Goal: Task Accomplishment & Management: Manage account settings

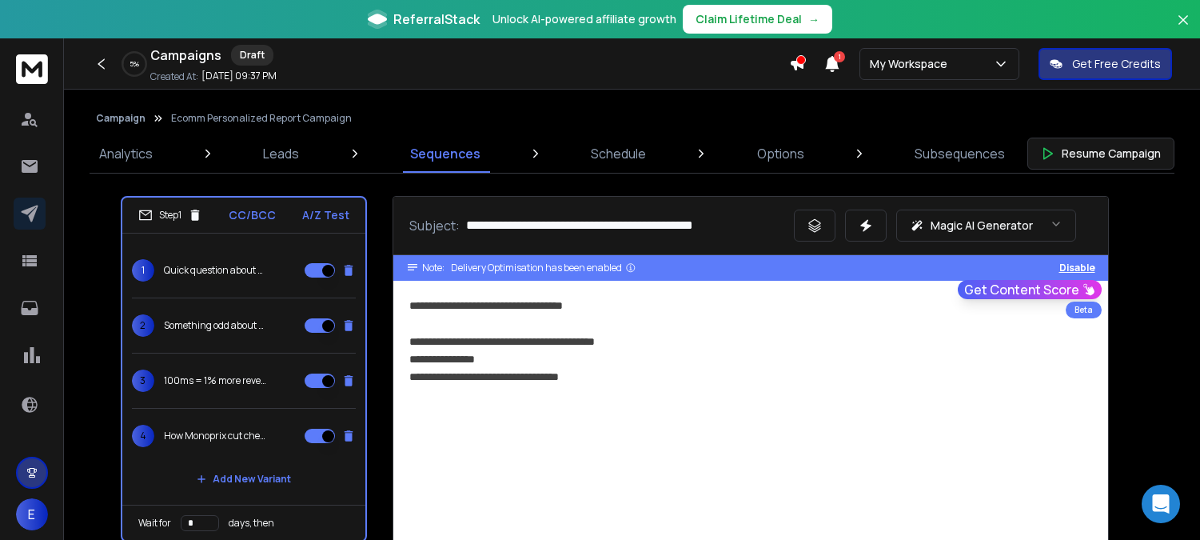
scroll to position [100, 0]
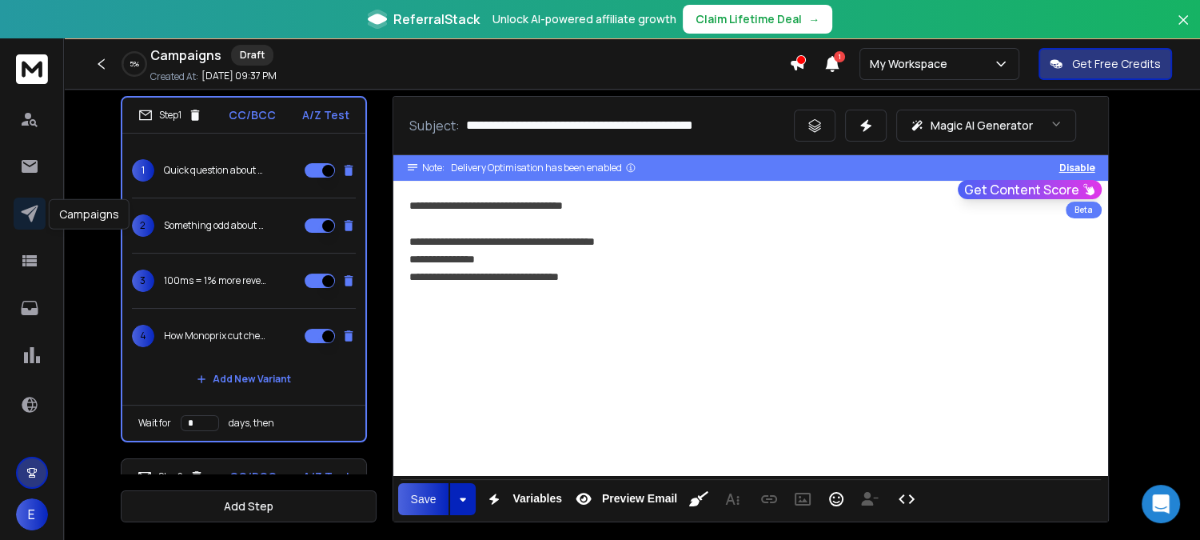
click at [28, 217] on icon at bounding box center [29, 213] width 17 height 17
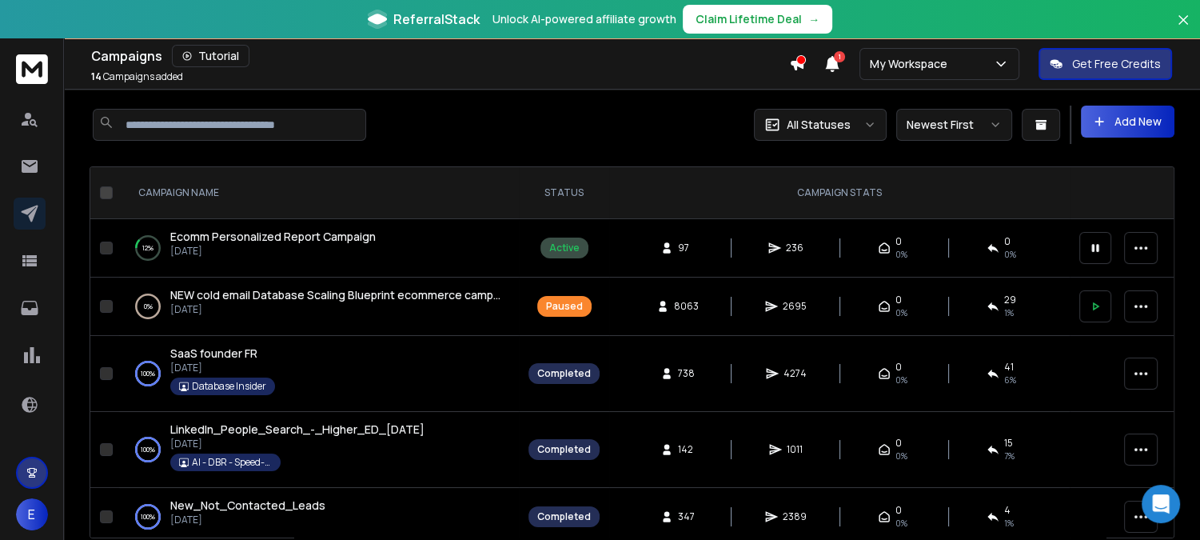
click at [344, 237] on span "Ecomm Personalized Report Campaign" at bounding box center [272, 236] width 205 height 15
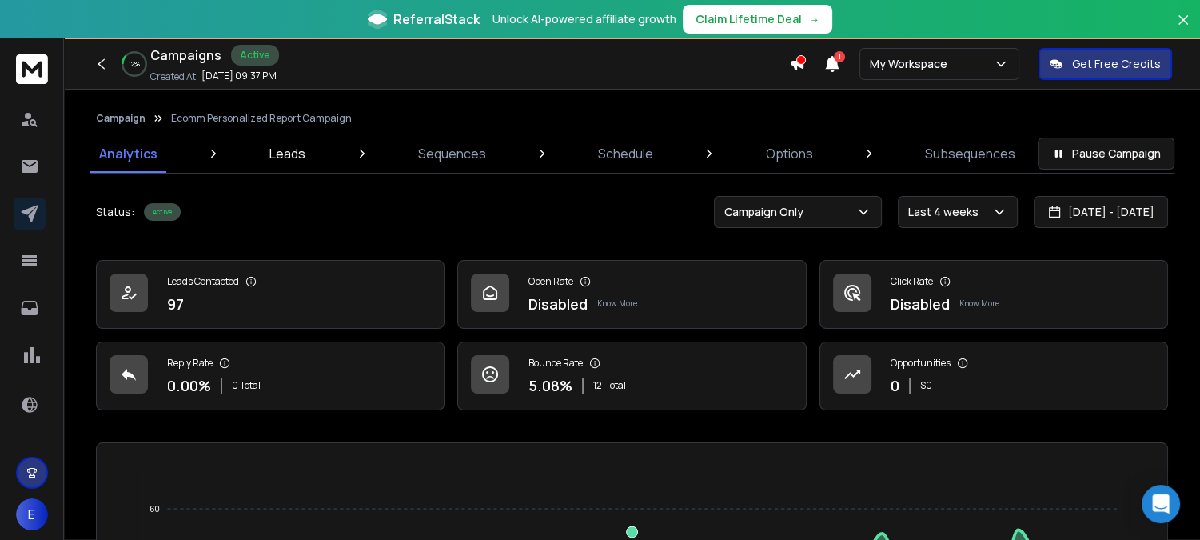
click at [297, 150] on p "Leads" at bounding box center [287, 153] width 36 height 19
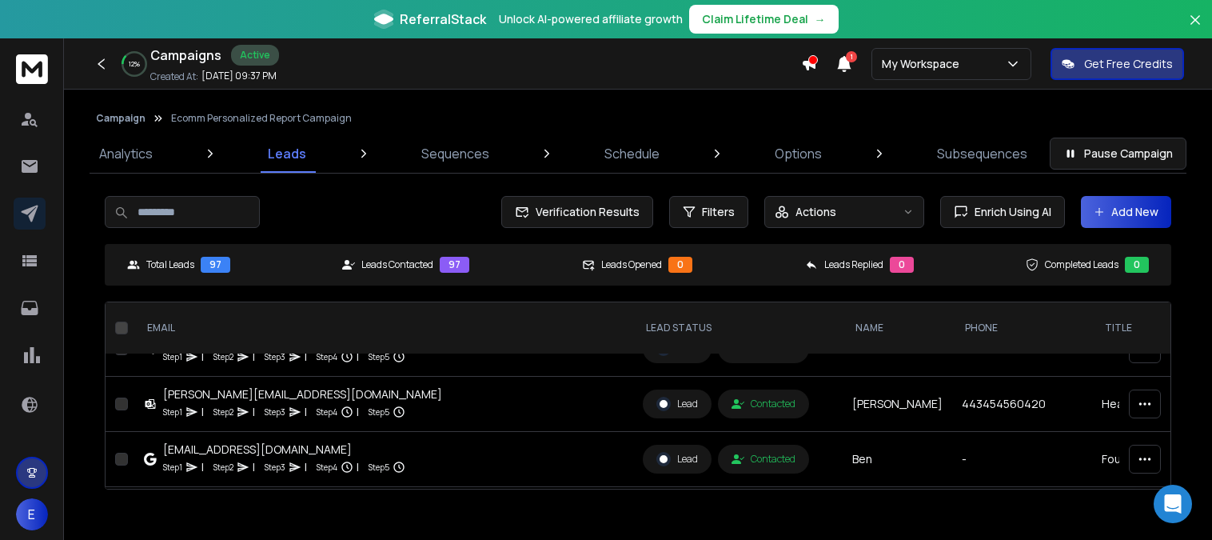
scroll to position [530, 0]
drag, startPoint x: 817, startPoint y: 151, endPoint x: 816, endPoint y: 163, distance: 12.0
click at [817, 151] on p "Options" at bounding box center [798, 153] width 47 height 19
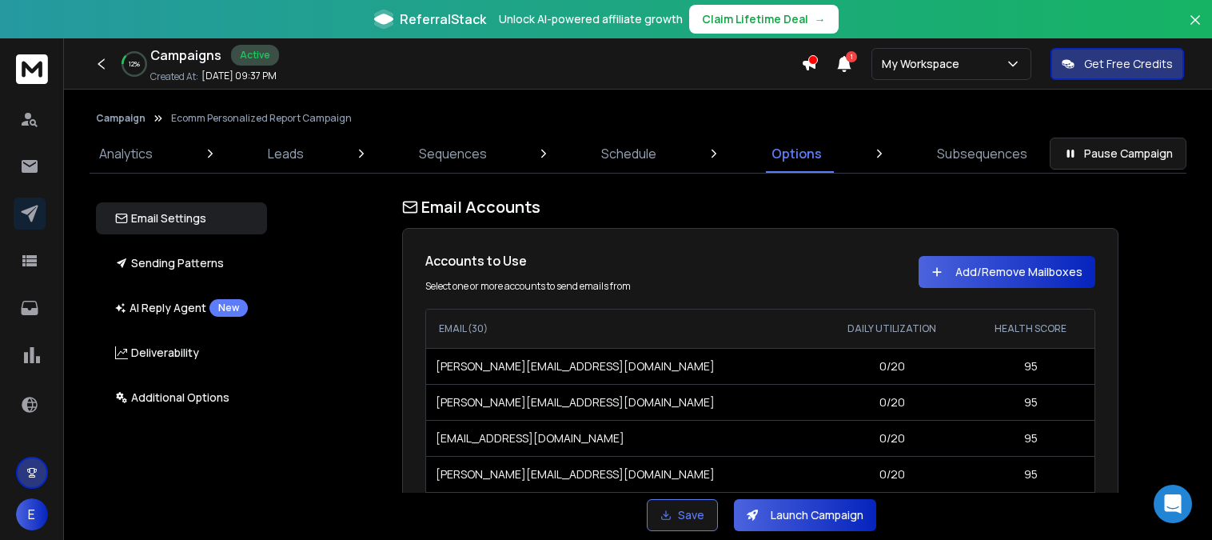
drag, startPoint x: 667, startPoint y: 353, endPoint x: 1161, endPoint y: 417, distance: 498.2
click at [1161, 417] on div "Email Accounts Accounts to Use Select one or more accounts to send emails from …" at bounding box center [770, 344] width 954 height 297
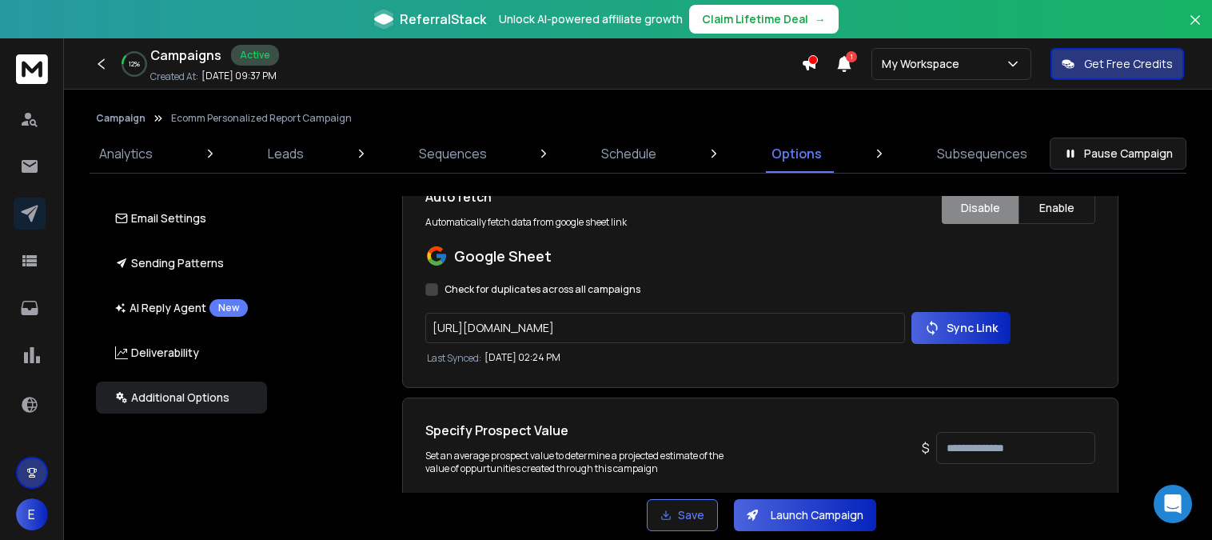
scroll to position [3789, 0]
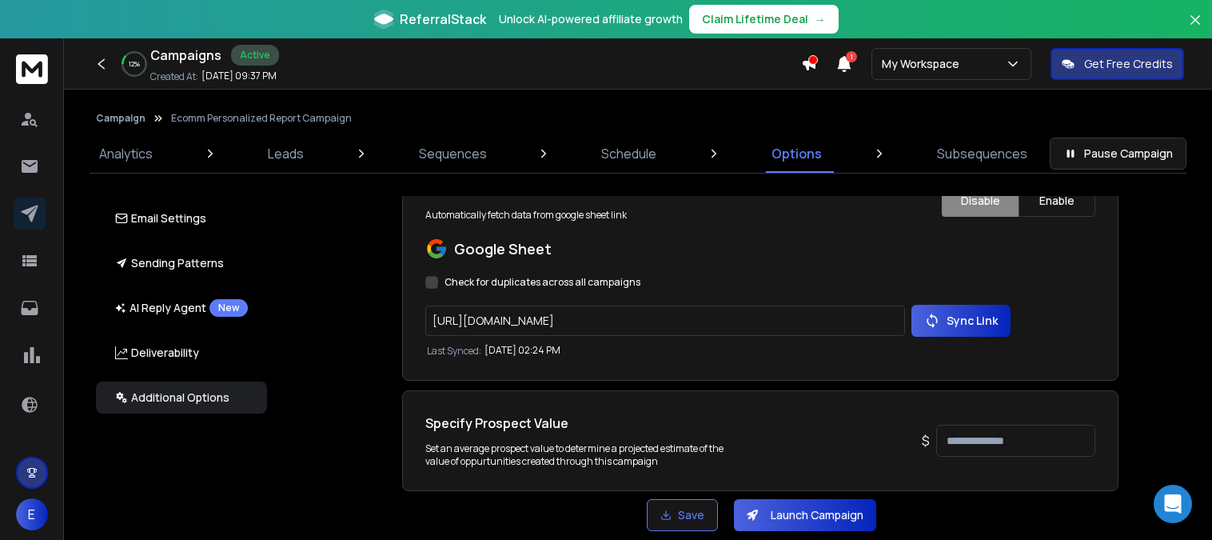
click at [963, 313] on p "Sync Link" at bounding box center [971, 321] width 51 height 16
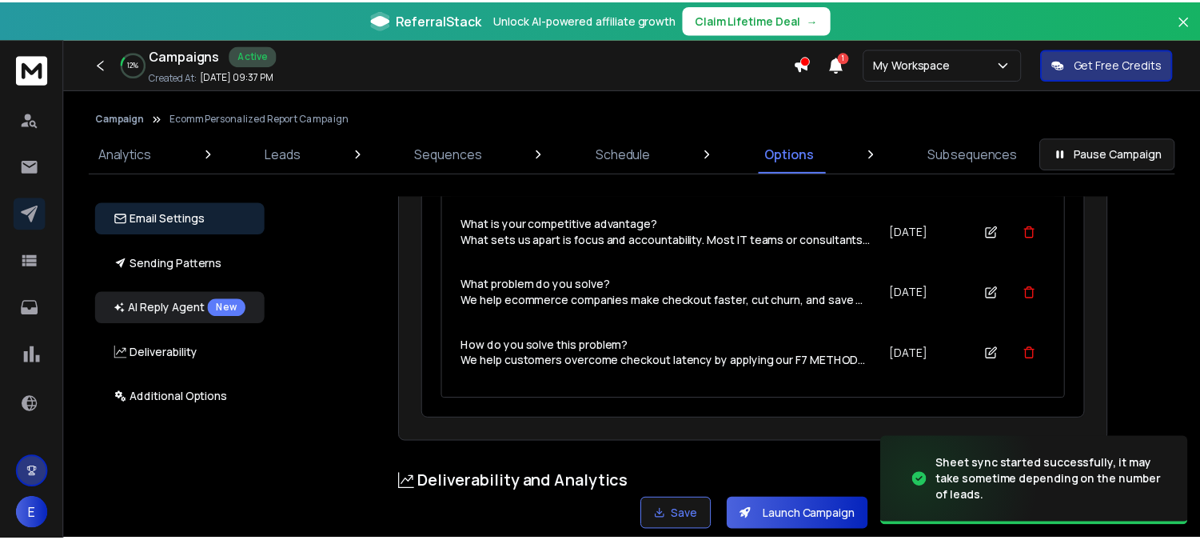
scroll to position [1878, 0]
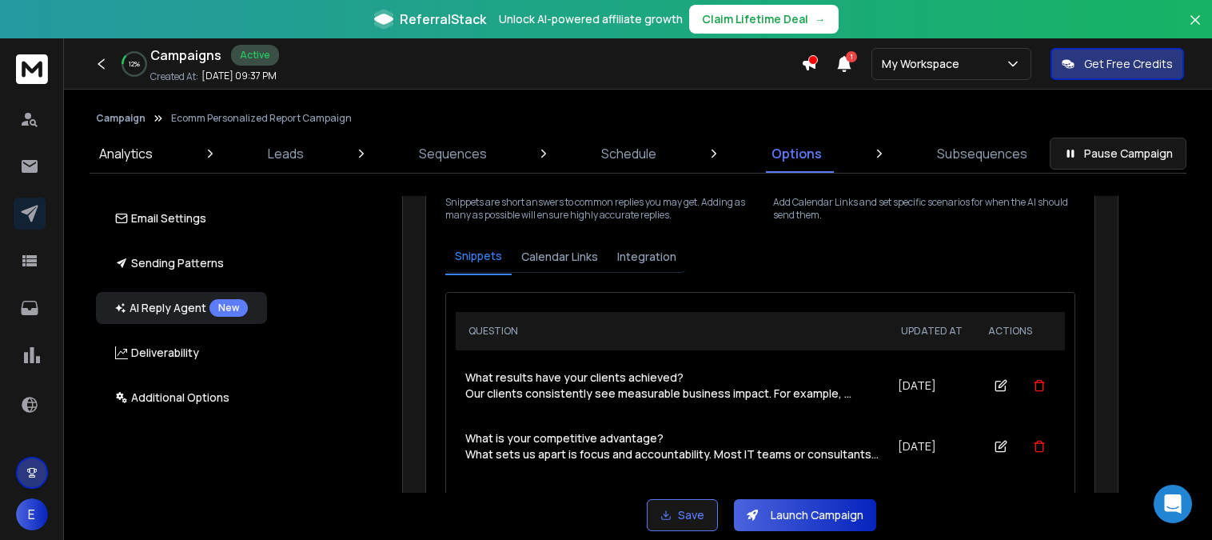
click at [138, 157] on p "Analytics" at bounding box center [126, 153] width 54 height 19
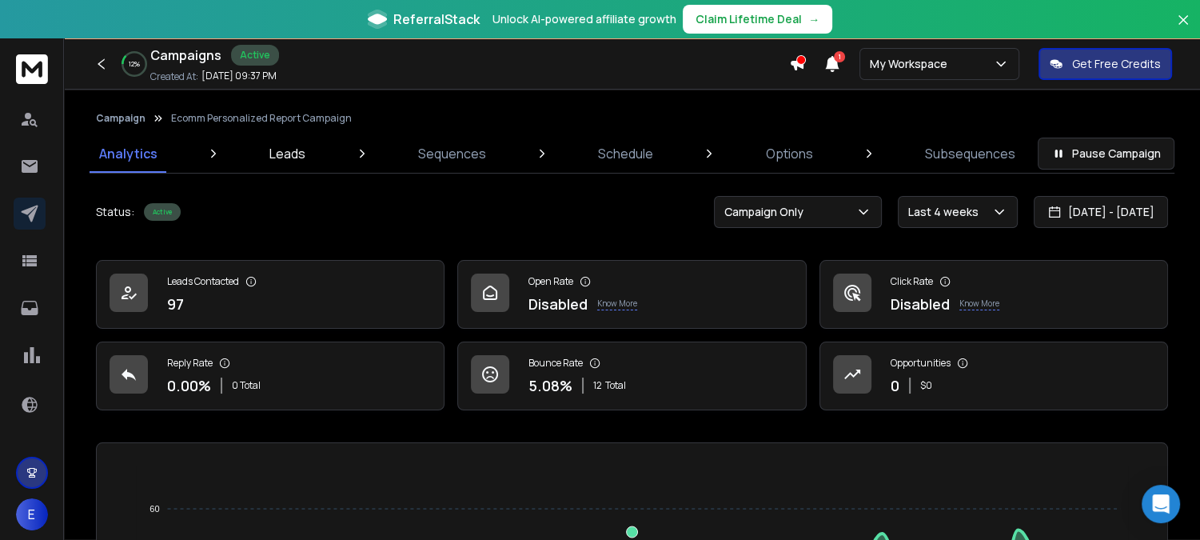
click at [280, 157] on p "Leads" at bounding box center [287, 153] width 36 height 19
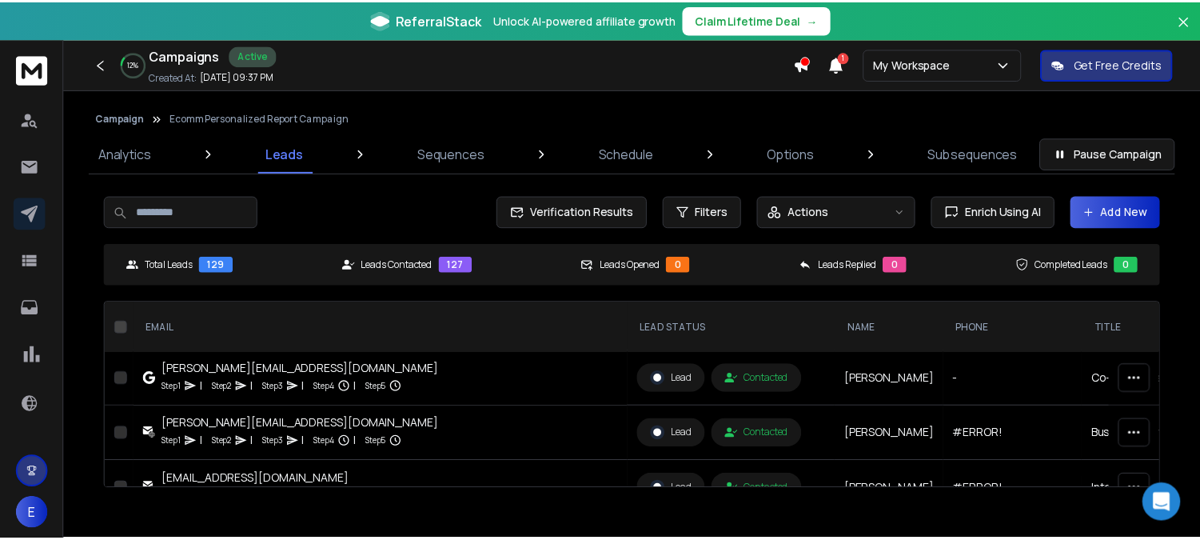
scroll to position [2, 0]
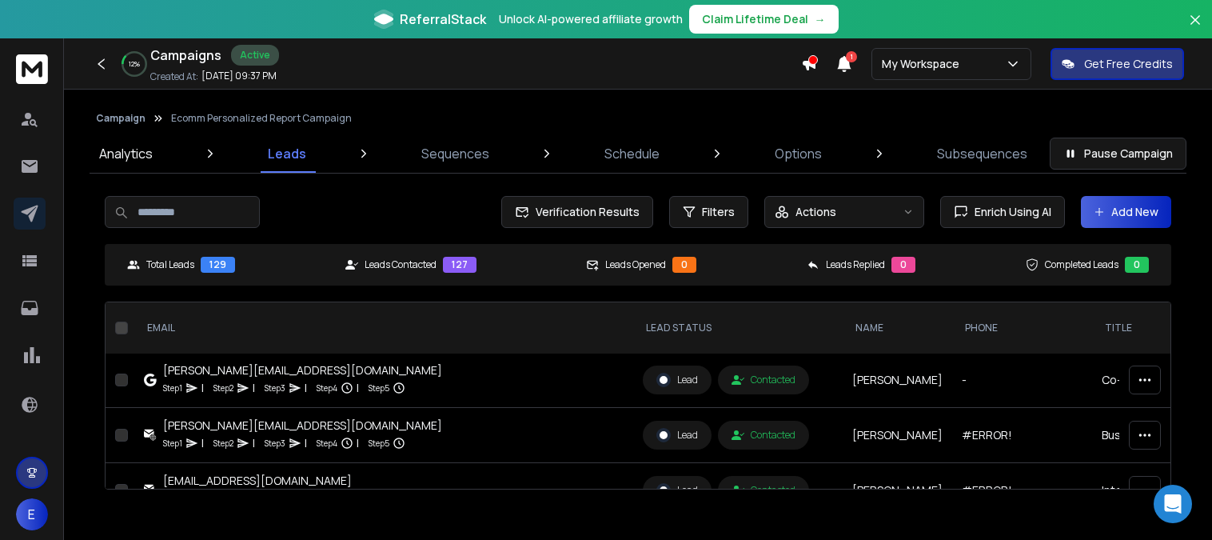
click at [128, 151] on p "Analytics" at bounding box center [126, 153] width 54 height 19
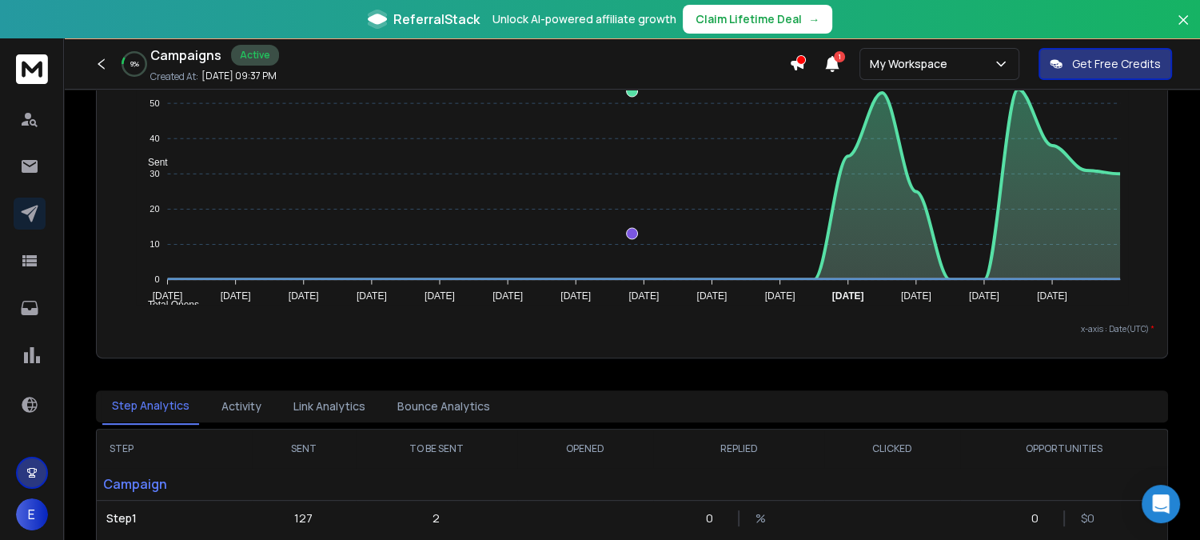
scroll to position [436, 0]
